Goal: Check status: Check status

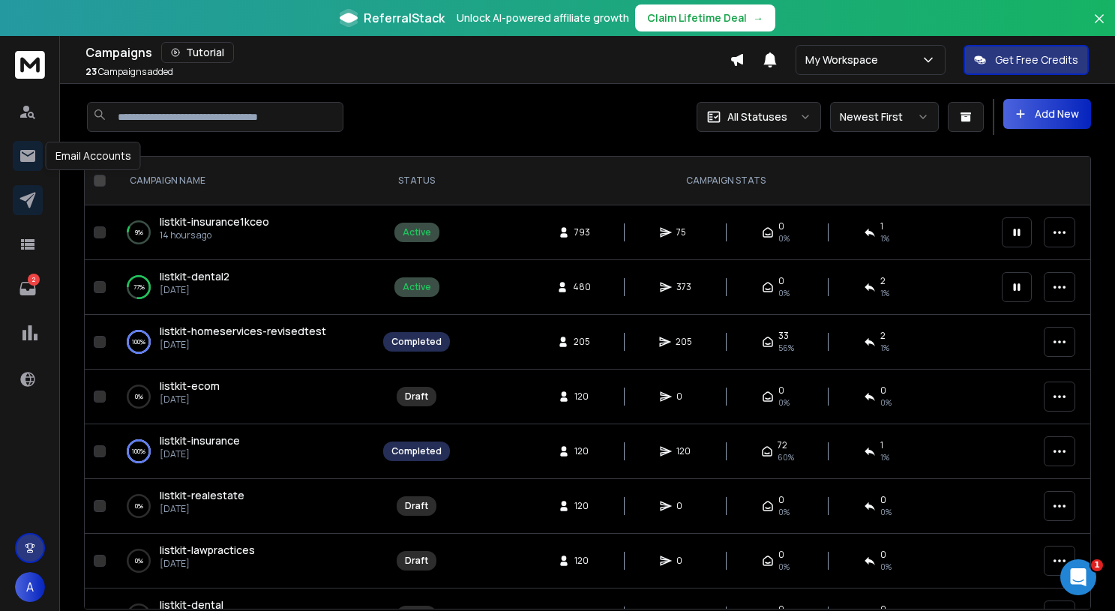
click at [28, 152] on icon at bounding box center [27, 156] width 15 height 12
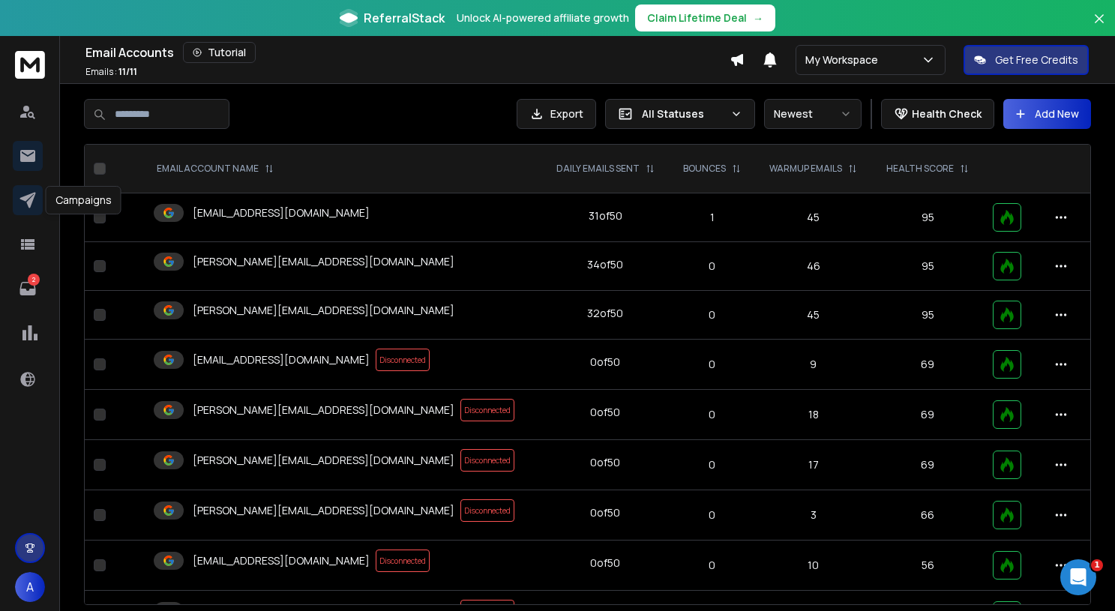
click at [26, 206] on icon at bounding box center [28, 200] width 18 height 18
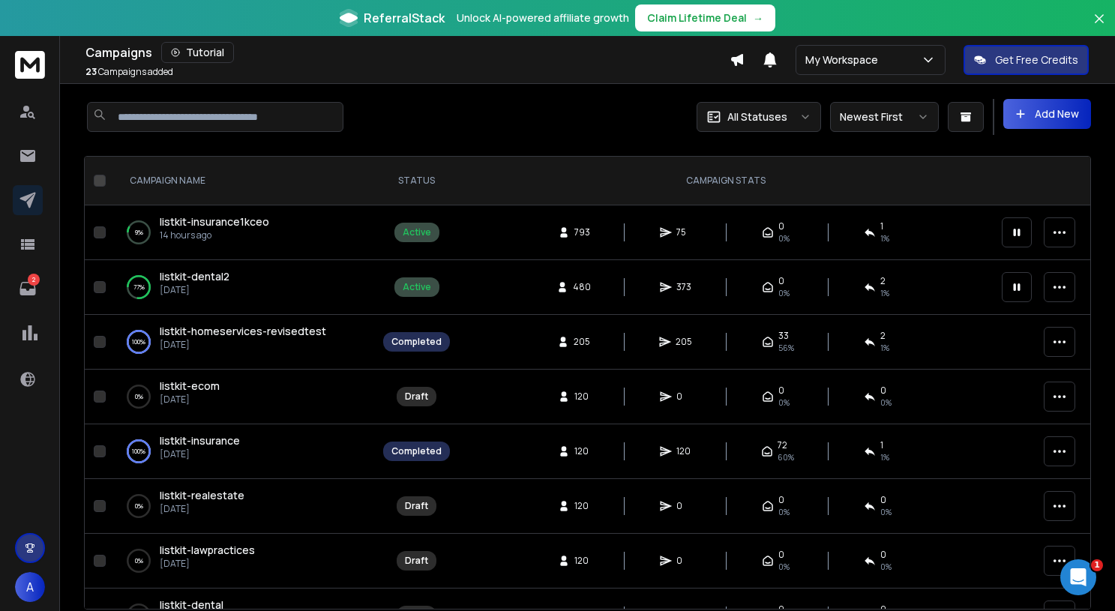
click at [211, 280] on span "listkit-dental2" at bounding box center [195, 276] width 70 height 14
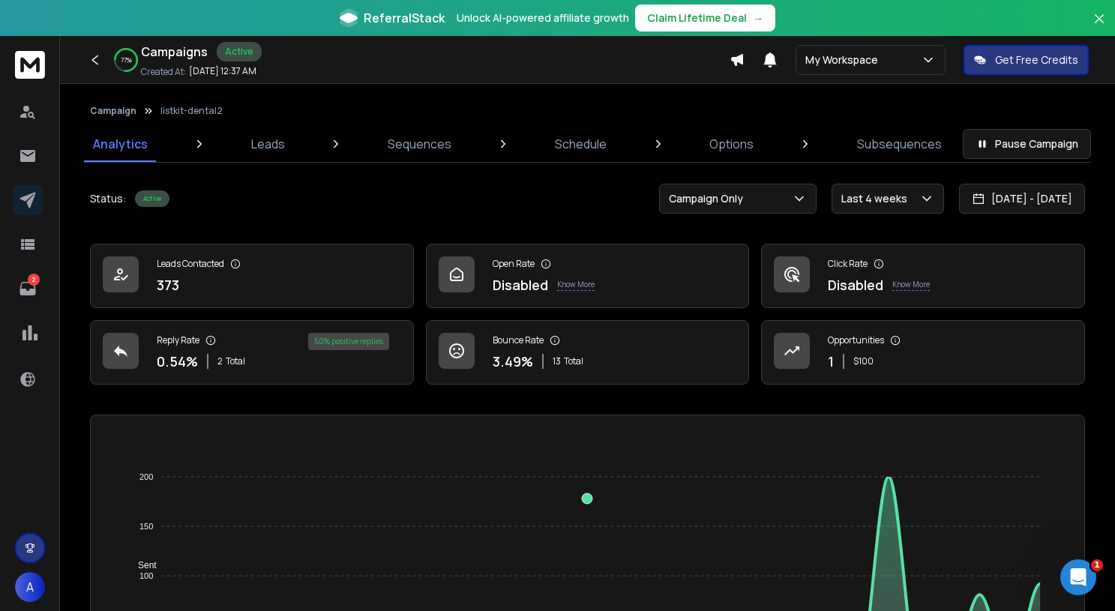
scroll to position [422, 0]
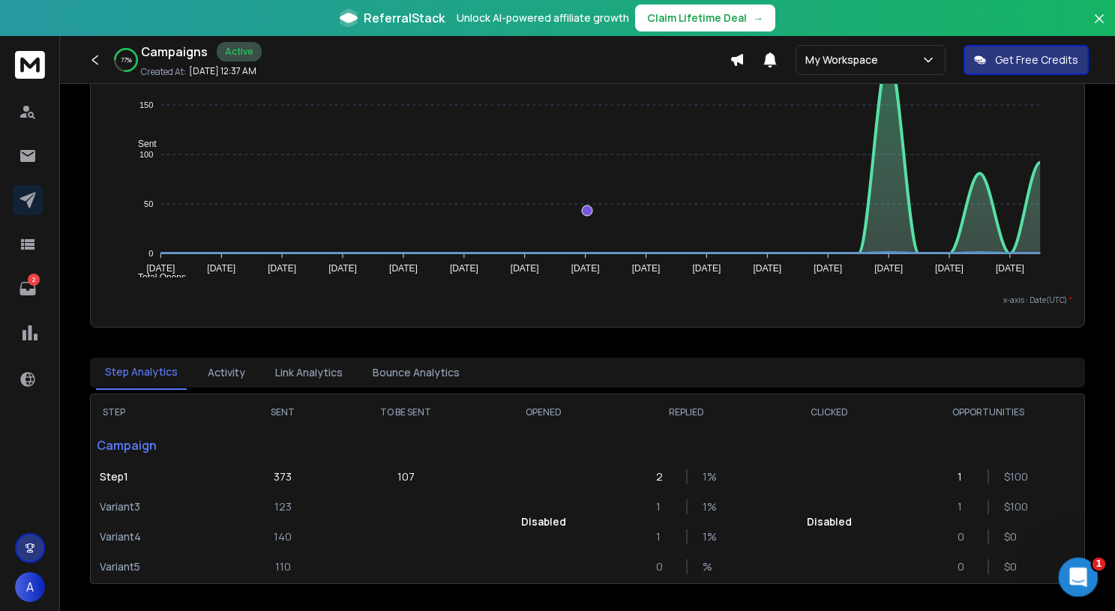
click at [1073, 576] on icon "Open Intercom Messenger" at bounding box center [1076, 575] width 25 height 25
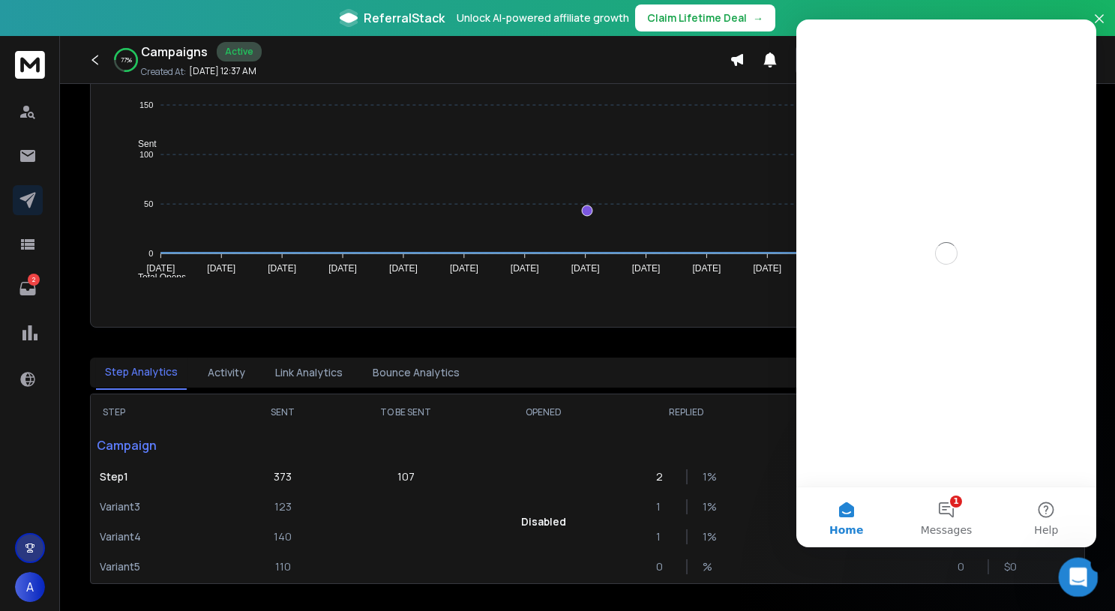
scroll to position [0, 0]
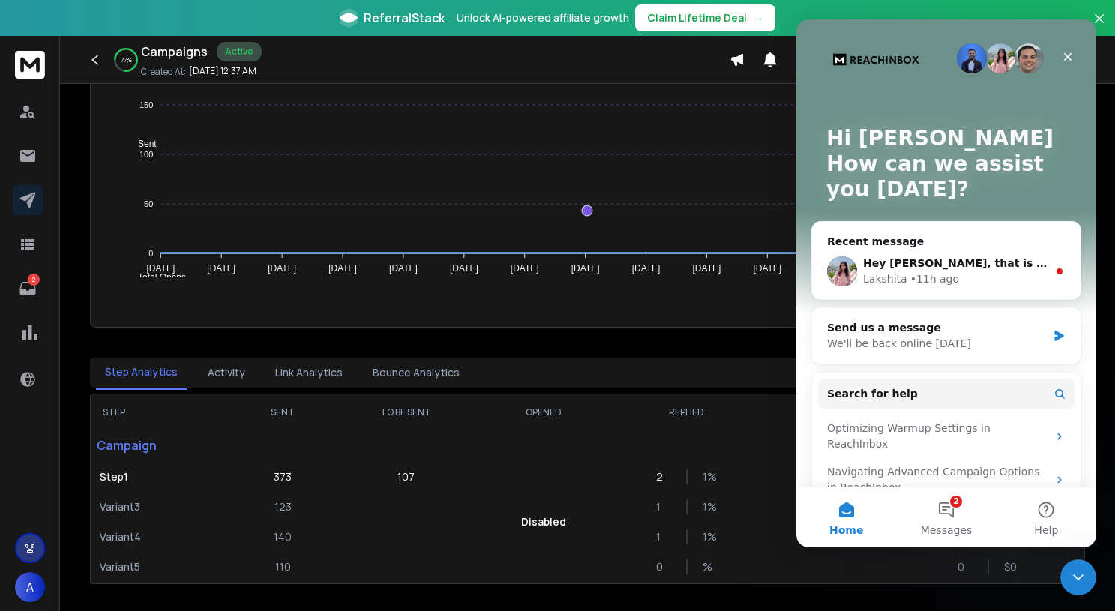
click at [701, 335] on div "Leads Contacted 373 Open Rate Disabled Know More Click Rate Disabled Know More …" at bounding box center [587, 206] width 995 height 768
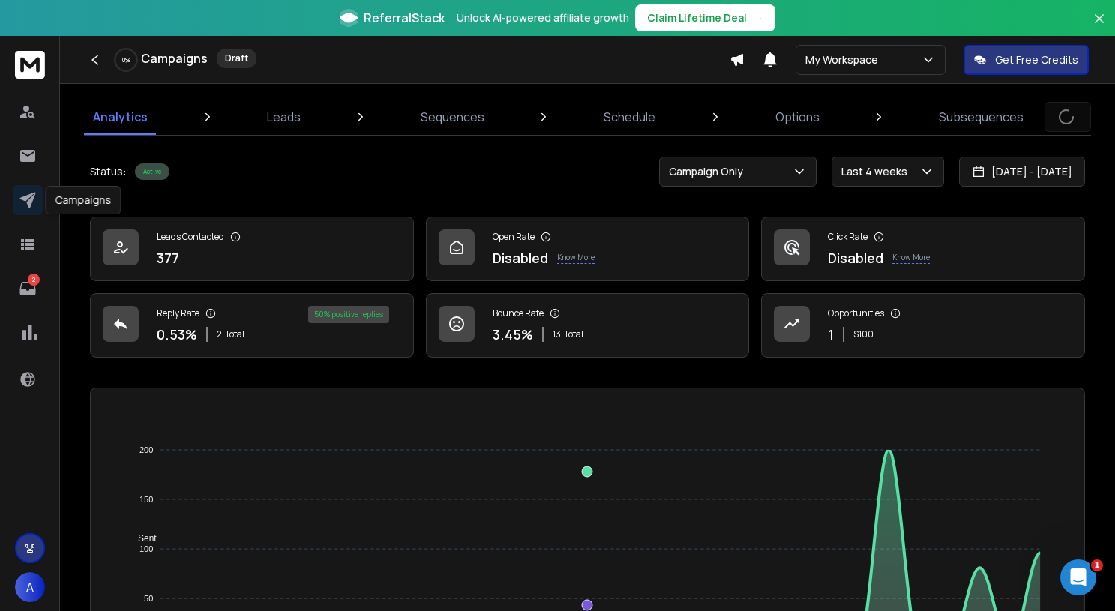
click at [24, 200] on icon at bounding box center [28, 201] width 16 height 16
